Goal: Task Accomplishment & Management: Manage account settings

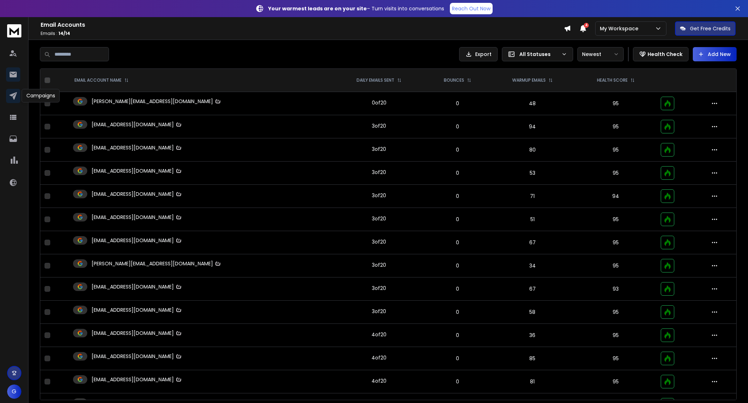
click at [16, 90] on link at bounding box center [13, 96] width 14 height 14
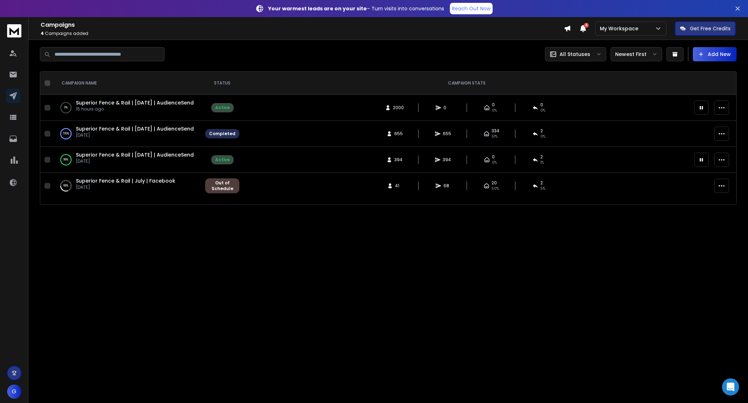
click at [159, 103] on span "Superior Fence & Rail | [DATE] | AudienceSend" at bounding box center [135, 102] width 118 height 7
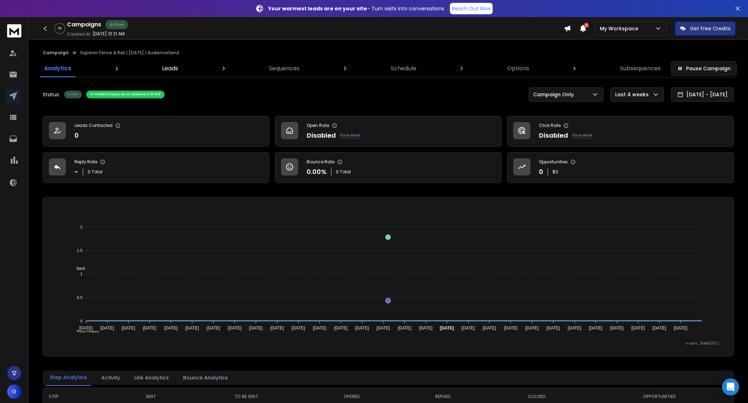
click at [169, 63] on link "Leads" at bounding box center [170, 68] width 25 height 17
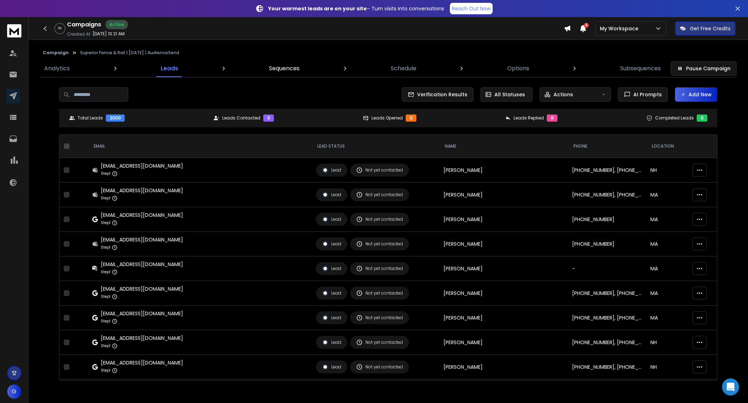
click at [293, 65] on p "Sequences" at bounding box center [284, 68] width 31 height 9
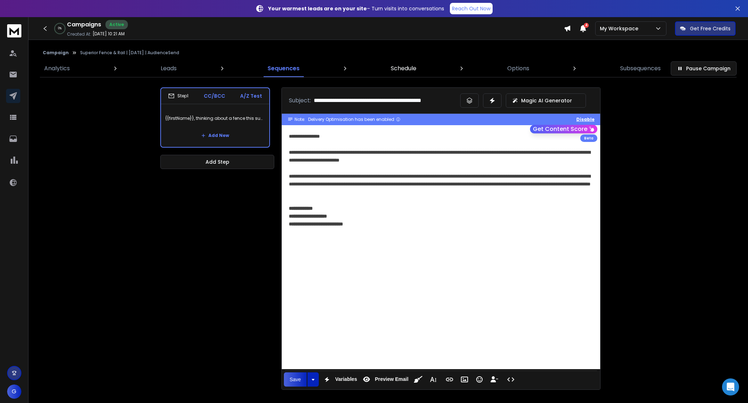
click at [402, 63] on link "Schedule" at bounding box center [404, 68] width 34 height 17
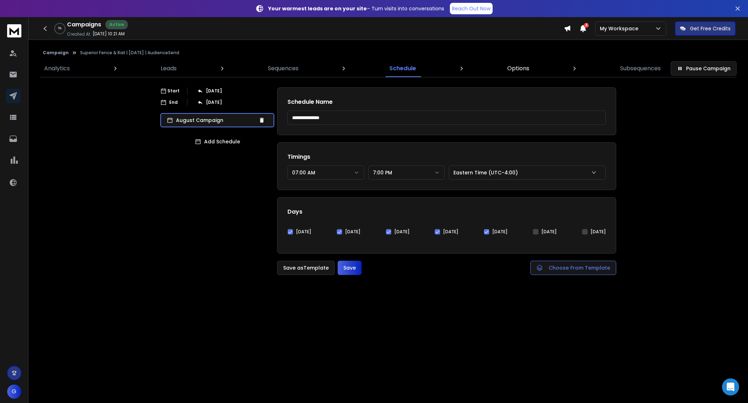
click at [518, 71] on p "Options" at bounding box center [518, 68] width 22 height 9
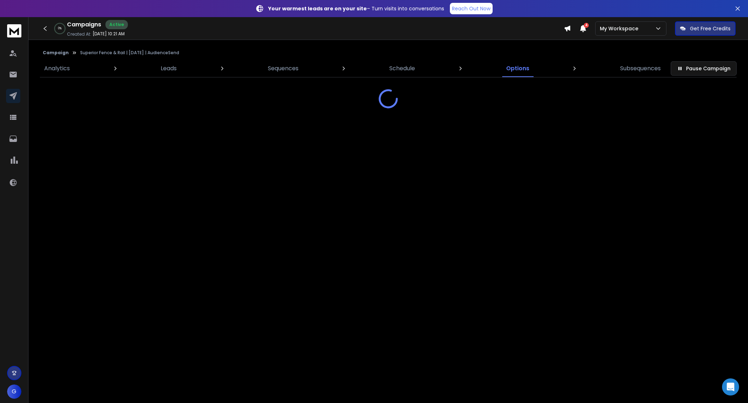
select select "*"
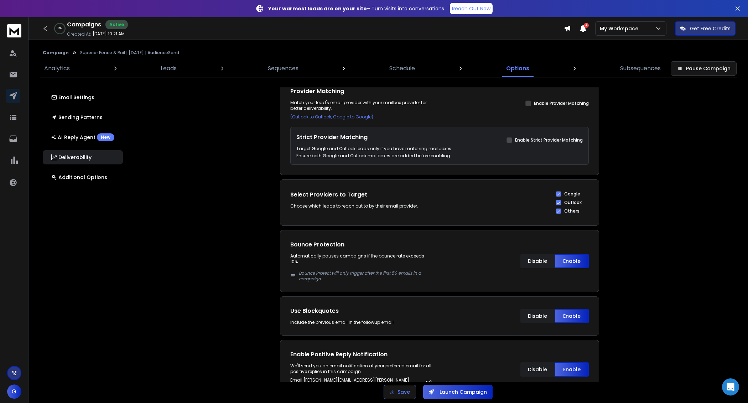
scroll to position [982, 0]
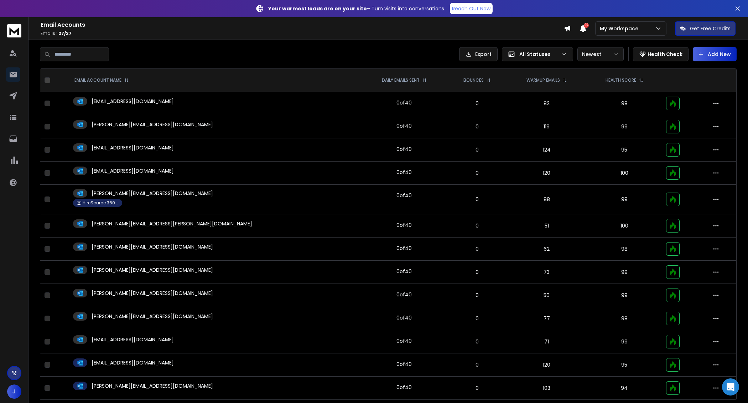
click at [141, 98] on p "office@uplevelsourcing.com" at bounding box center [133, 101] width 82 height 7
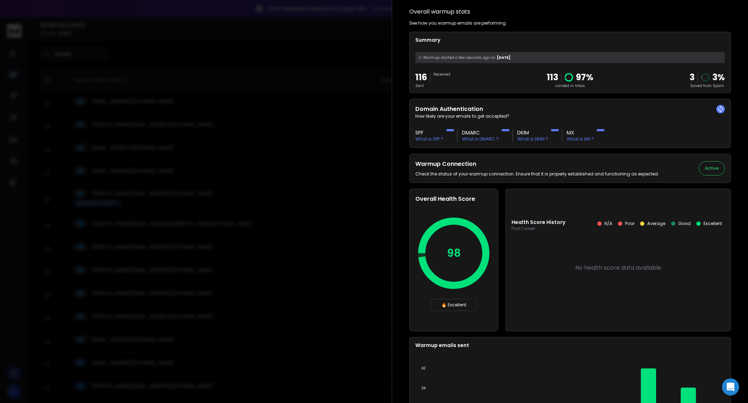
scroll to position [177, 0]
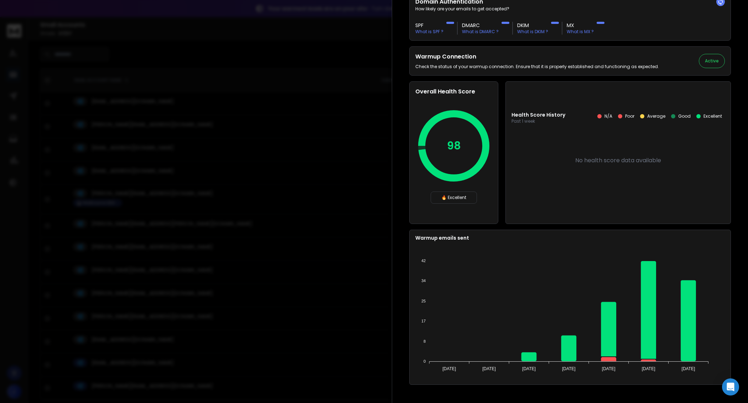
click at [482, 39] on div "Domain Authentication How likely are your emails to get accepted? SPF What is S…" at bounding box center [570, 15] width 322 height 49
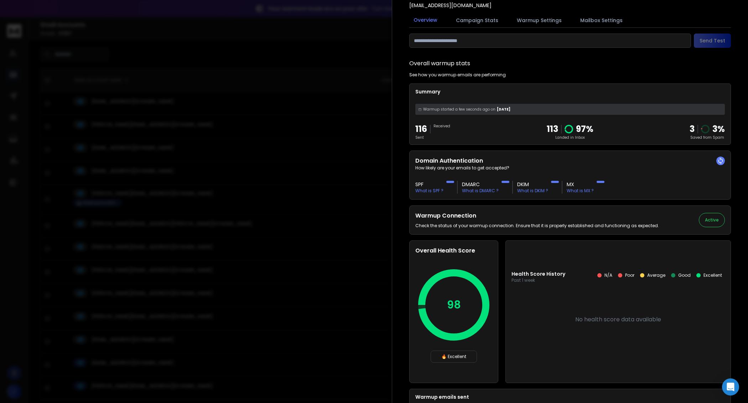
scroll to position [0, 0]
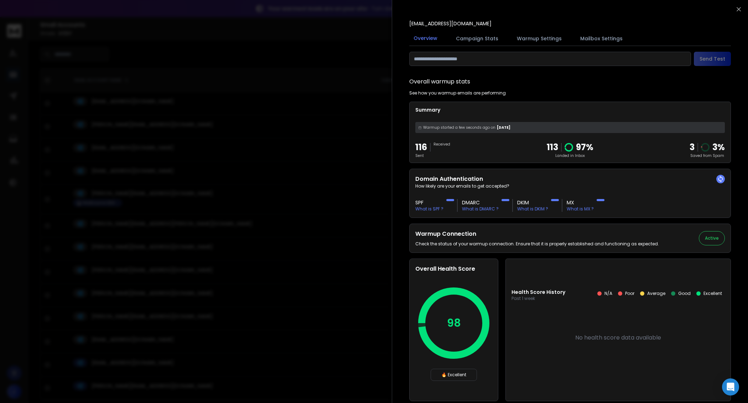
click at [518, 43] on button "Warmup Settings" at bounding box center [539, 39] width 53 height 16
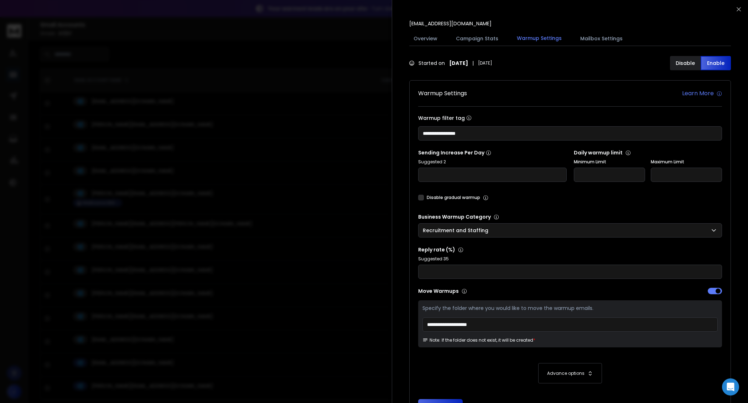
click at [433, 39] on button "Overview" at bounding box center [425, 39] width 32 height 16
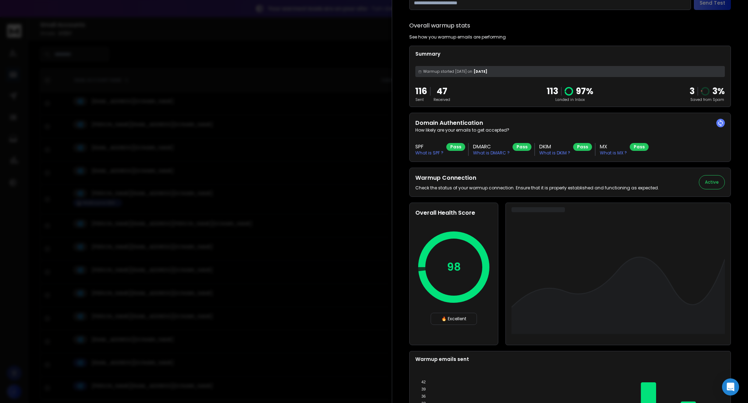
scroll to position [177, 0]
